Goal: Task Accomplishment & Management: Manage account settings

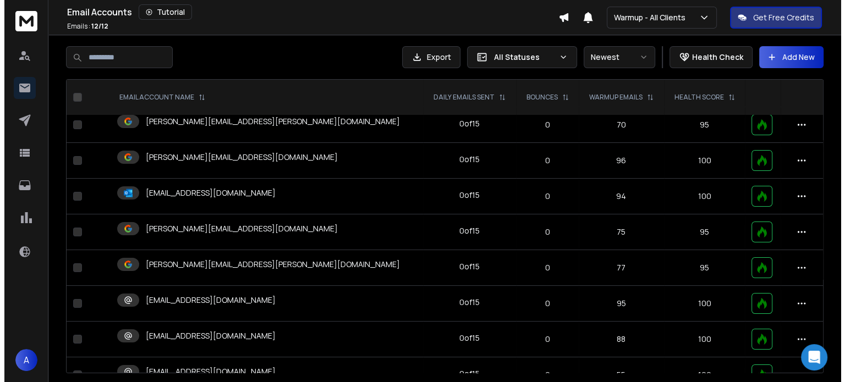
scroll to position [68, 0]
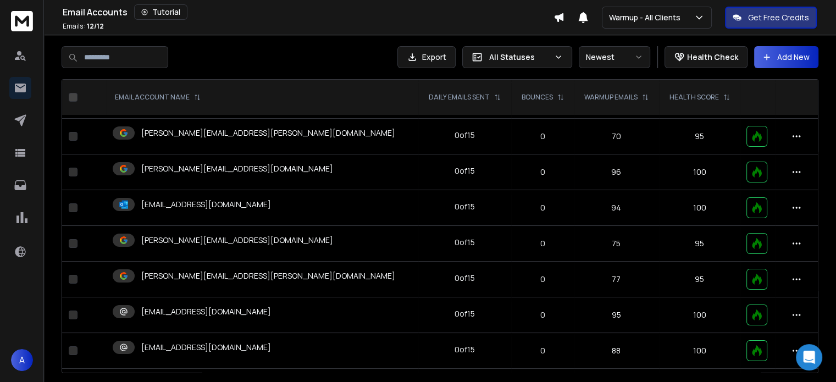
click at [213, 266] on td "[PERSON_NAME][EMAIL_ADDRESS][PERSON_NAME][DOMAIN_NAME]" at bounding box center [262, 280] width 312 height 36
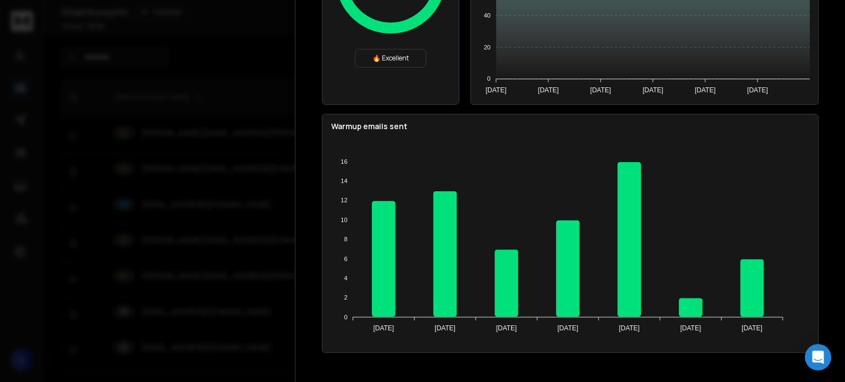
scroll to position [464, 0]
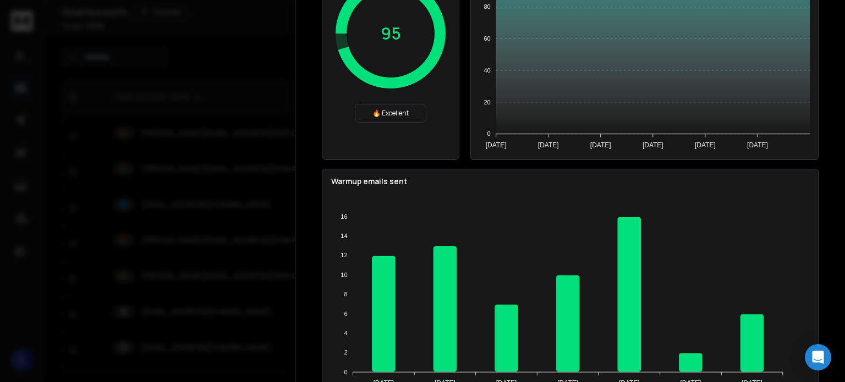
click at [157, 228] on div at bounding box center [422, 191] width 845 height 382
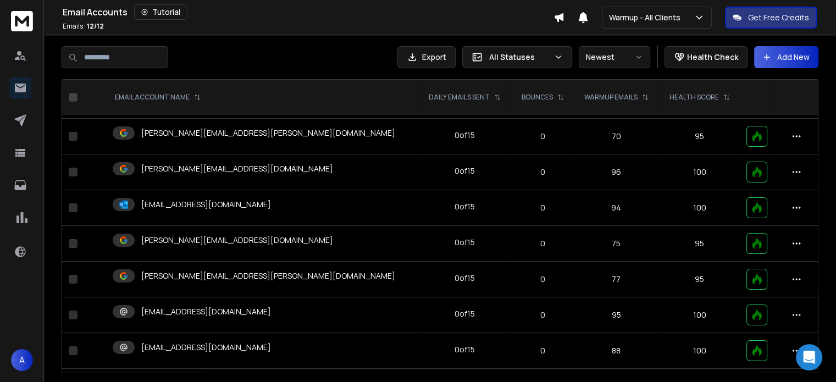
click at [197, 236] on p "[PERSON_NAME][EMAIL_ADDRESS][DOMAIN_NAME]" at bounding box center [237, 240] width 192 height 11
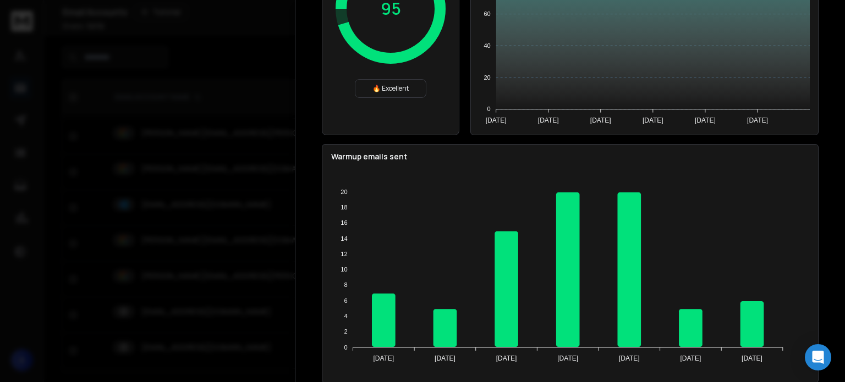
scroll to position [519, 0]
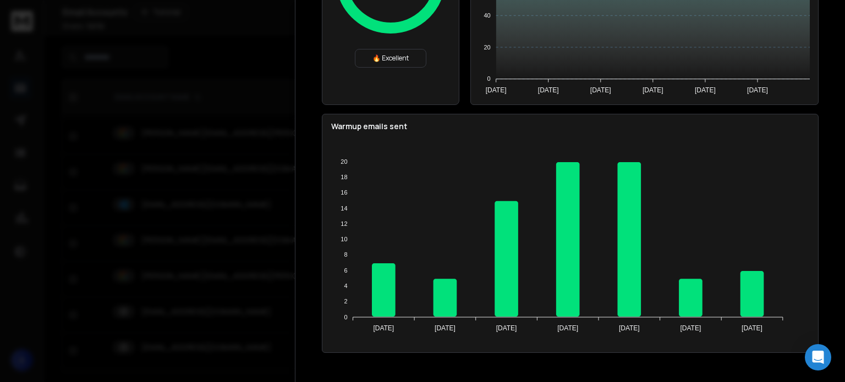
click at [191, 214] on div at bounding box center [422, 191] width 845 height 382
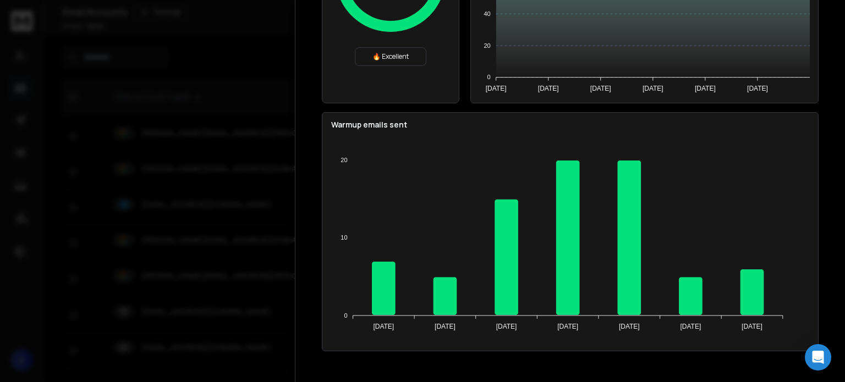
scroll to position [489, 0]
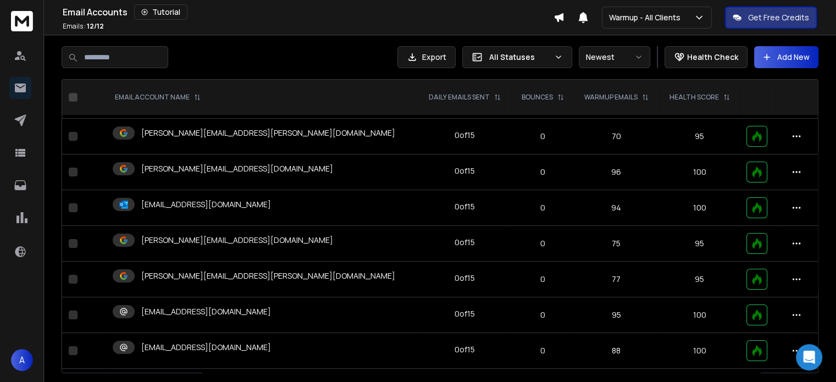
click at [180, 271] on p "[PERSON_NAME][EMAIL_ADDRESS][PERSON_NAME][DOMAIN_NAME]" at bounding box center [268, 276] width 254 height 11
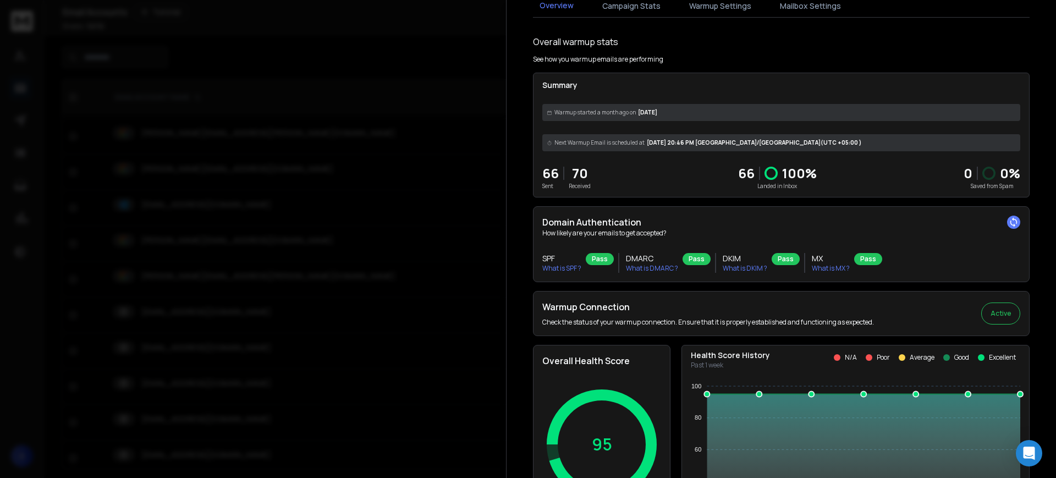
scroll to position [191, 0]
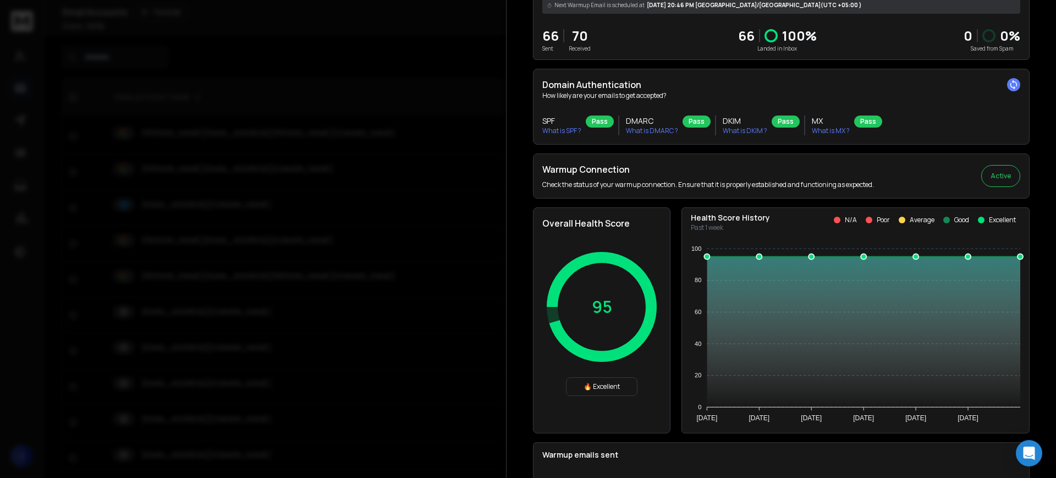
click at [340, 361] on div at bounding box center [528, 239] width 1056 height 478
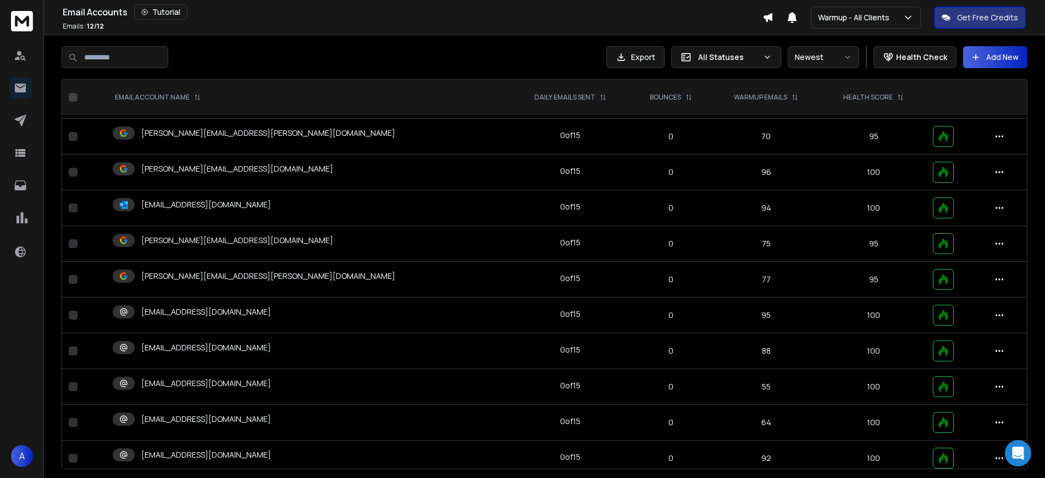
click at [198, 282] on div "[PERSON_NAME][EMAIL_ADDRESS][PERSON_NAME][DOMAIN_NAME]" at bounding box center [254, 275] width 283 height 13
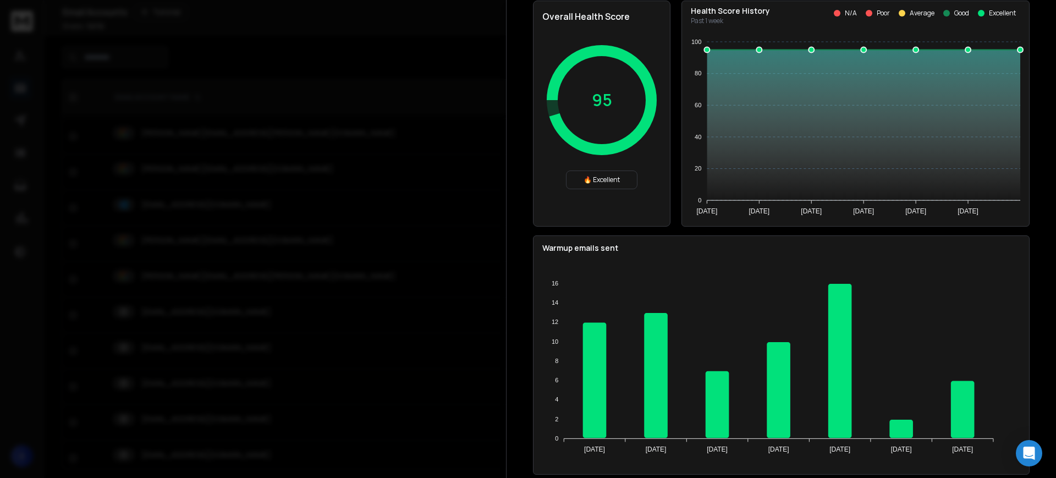
scroll to position [412, 0]
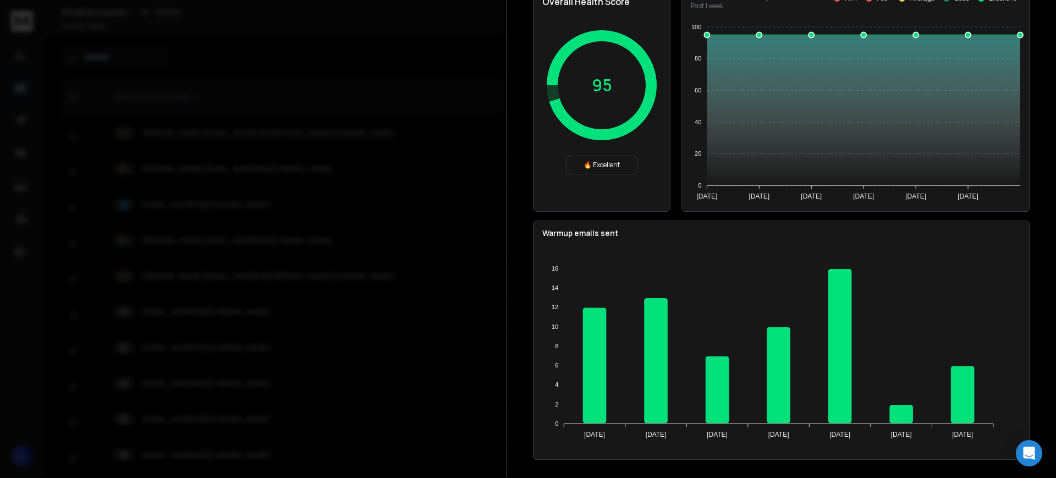
click at [155, 220] on div at bounding box center [528, 239] width 1056 height 478
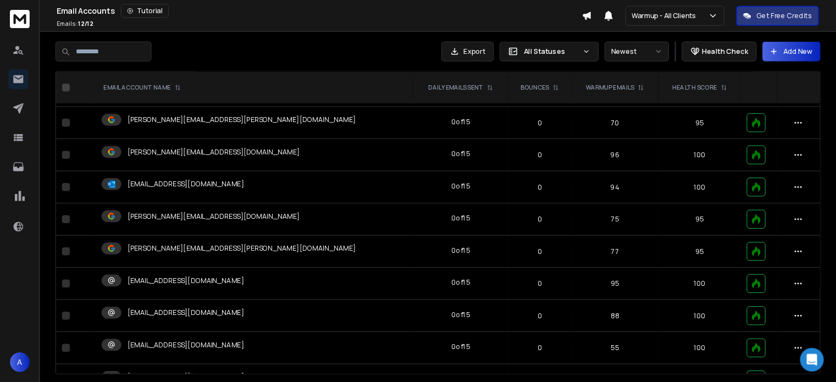
scroll to position [68, 0]
